Goal: Task Accomplishment & Management: Manage account settings

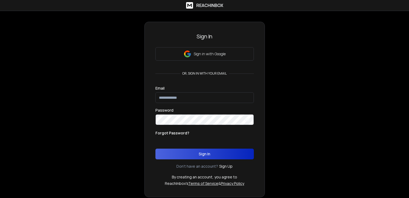
click at [192, 95] on input "email" at bounding box center [204, 98] width 98 height 11
paste input "**********"
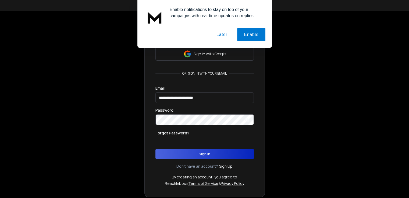
type input "**********"
click at [227, 36] on button "Later" at bounding box center [222, 34] width 24 height 13
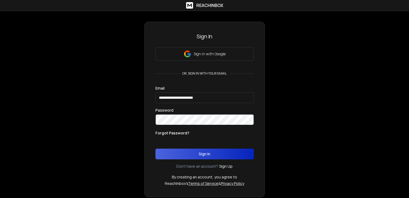
click at [216, 158] on button "Sign In" at bounding box center [204, 154] width 98 height 11
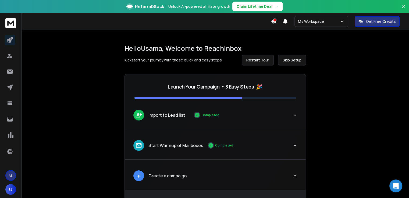
click at [402, 5] on icon "Close banner" at bounding box center [403, 6] width 5 height 5
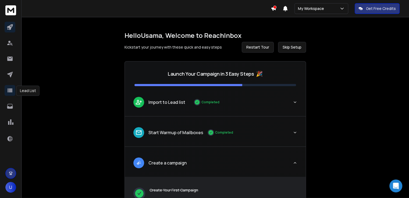
click at [10, 91] on icon at bounding box center [10, 91] width 5 height 4
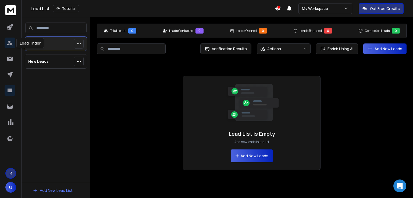
click at [9, 43] on icon at bounding box center [10, 43] width 6 height 6
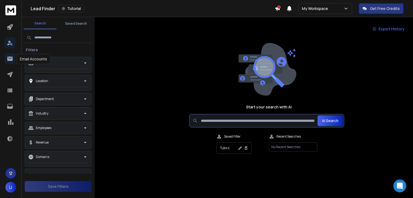
click at [9, 59] on icon at bounding box center [9, 59] width 5 height 4
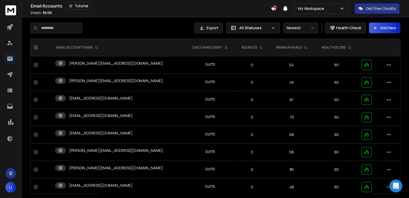
click at [185, 68] on td "0 of 15" at bounding box center [210, 63] width 50 height 14
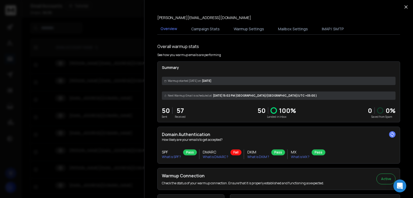
click at [403, 8] on icon "button" at bounding box center [405, 6] width 5 height 5
